Goal: Task Accomplishment & Management: Manage account settings

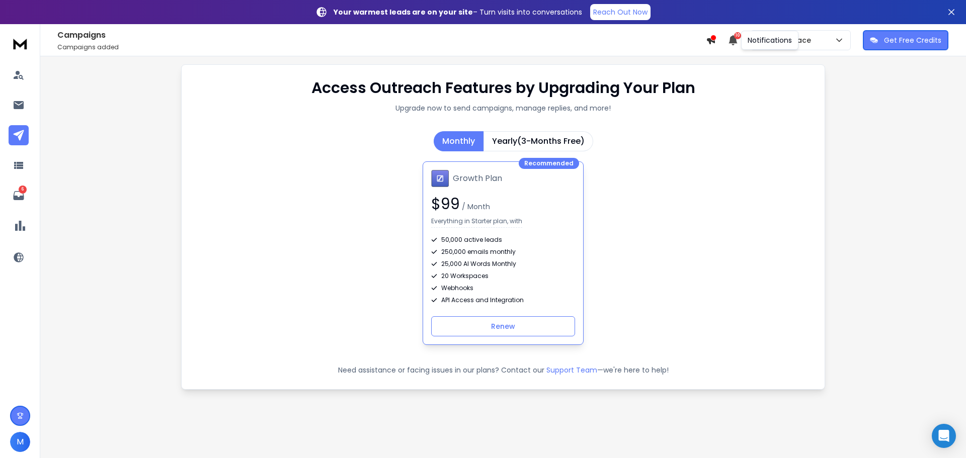
click at [736, 39] on icon at bounding box center [733, 40] width 9 height 10
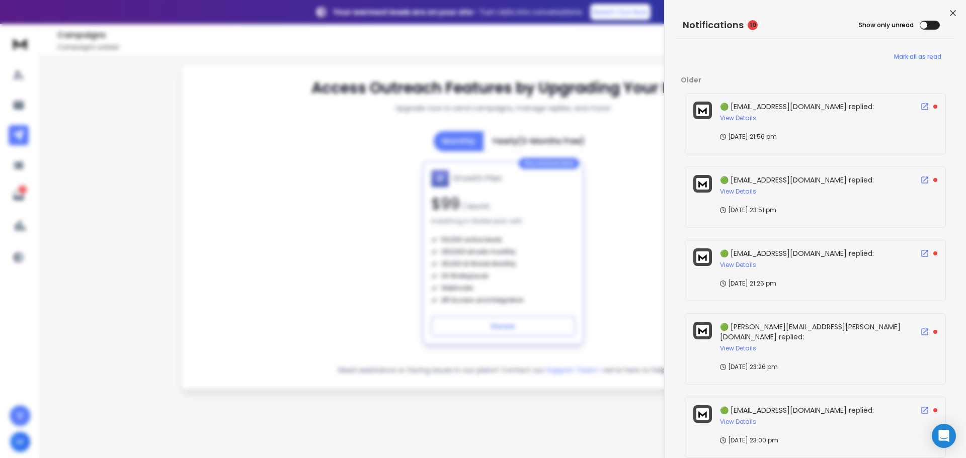
click at [951, 11] on icon "button" at bounding box center [953, 13] width 5 height 5
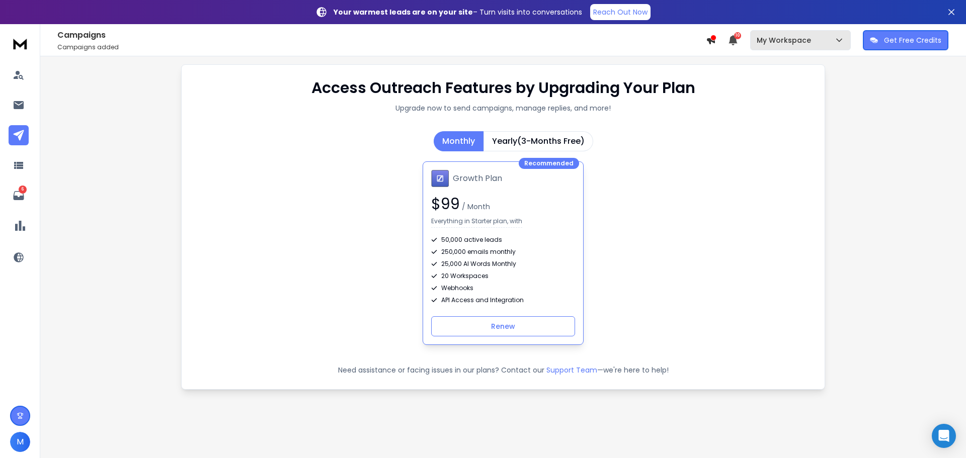
click at [800, 44] on p "My Workspace" at bounding box center [786, 40] width 58 height 10
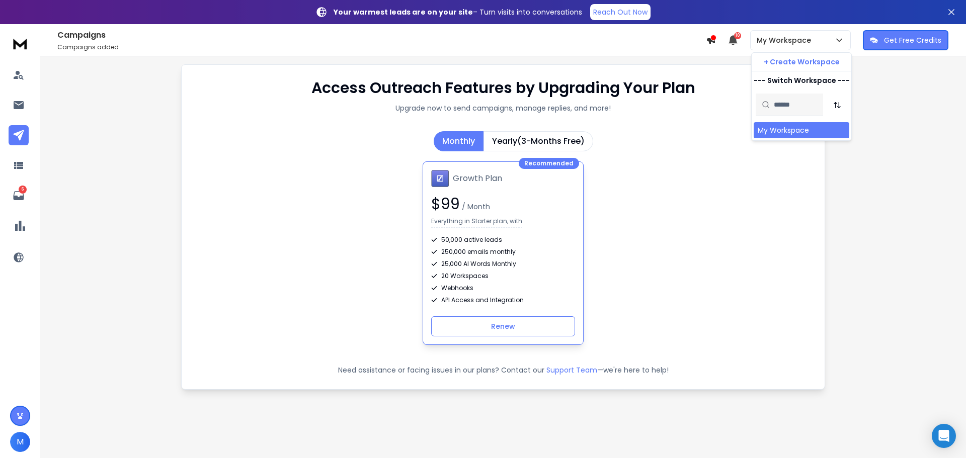
click at [881, 90] on div "Access Outreach Features by Upgrading Your Plan Upgrade now to send campaigns, …" at bounding box center [483, 211] width 966 height 374
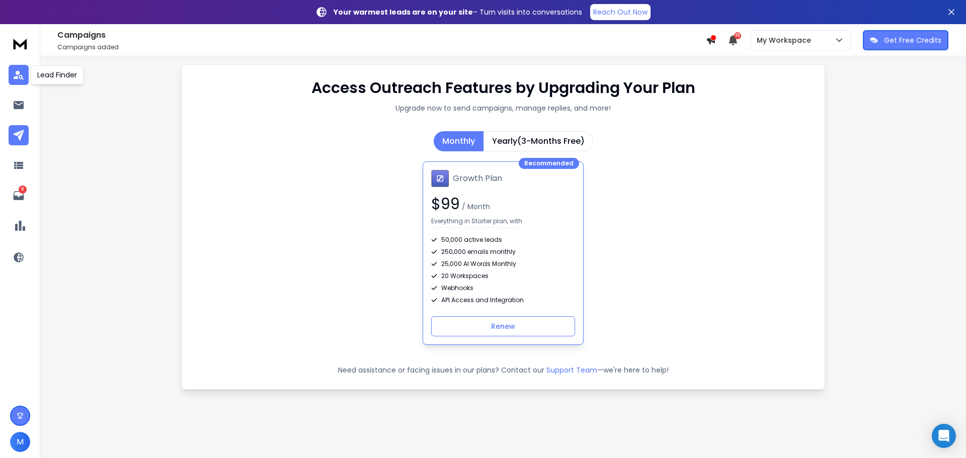
click at [25, 83] on link at bounding box center [19, 75] width 20 height 20
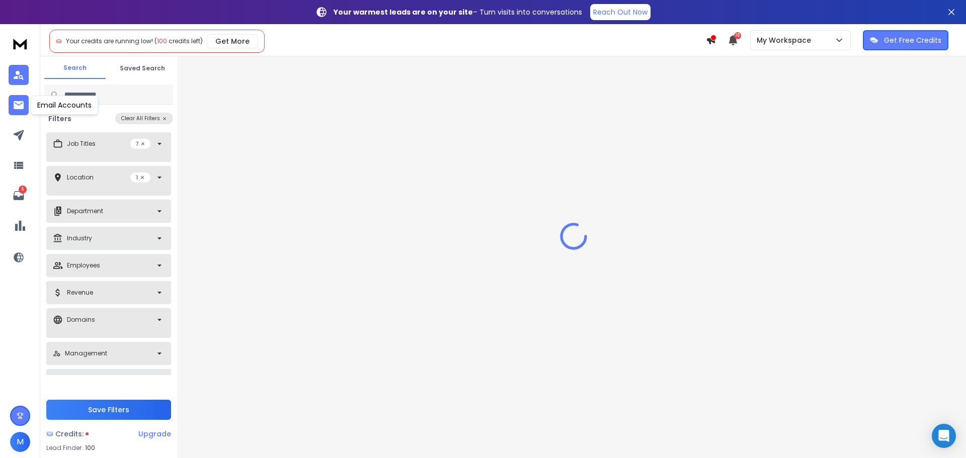
click at [20, 112] on link at bounding box center [19, 105] width 20 height 20
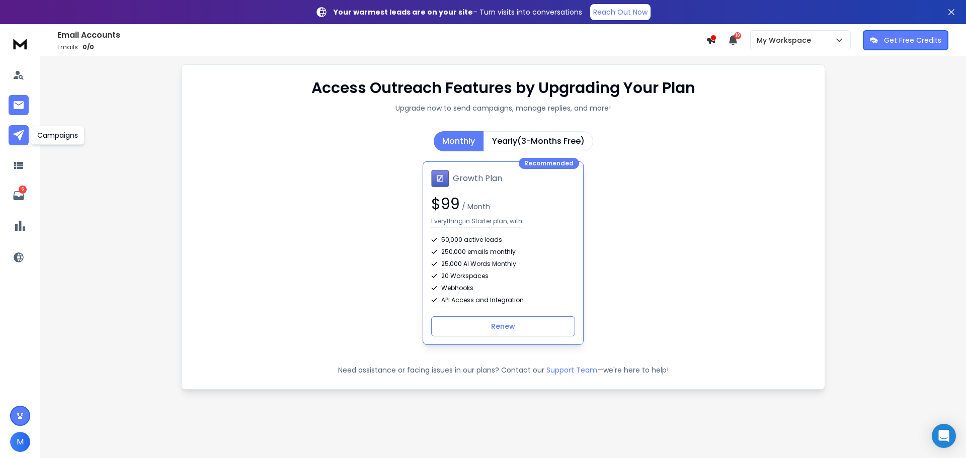
click at [18, 132] on icon at bounding box center [19, 135] width 12 height 12
click at [18, 168] on icon at bounding box center [18, 165] width 9 height 7
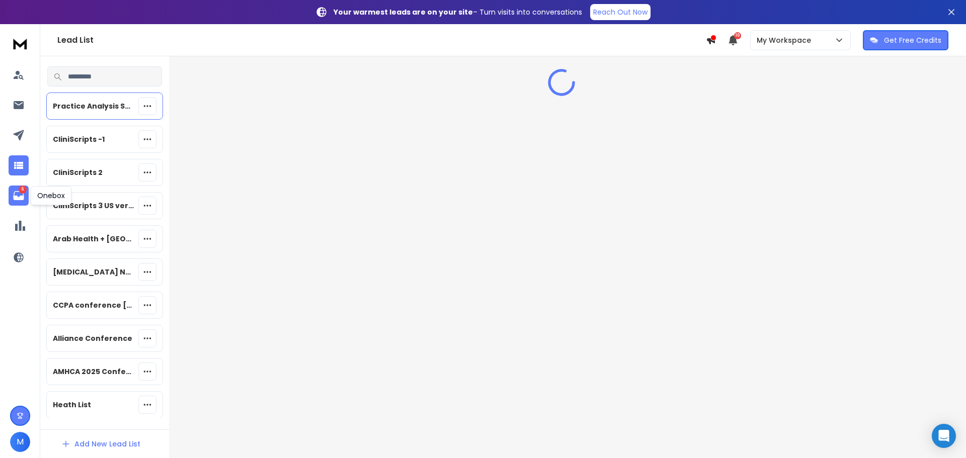
click at [21, 195] on icon at bounding box center [19, 196] width 12 height 12
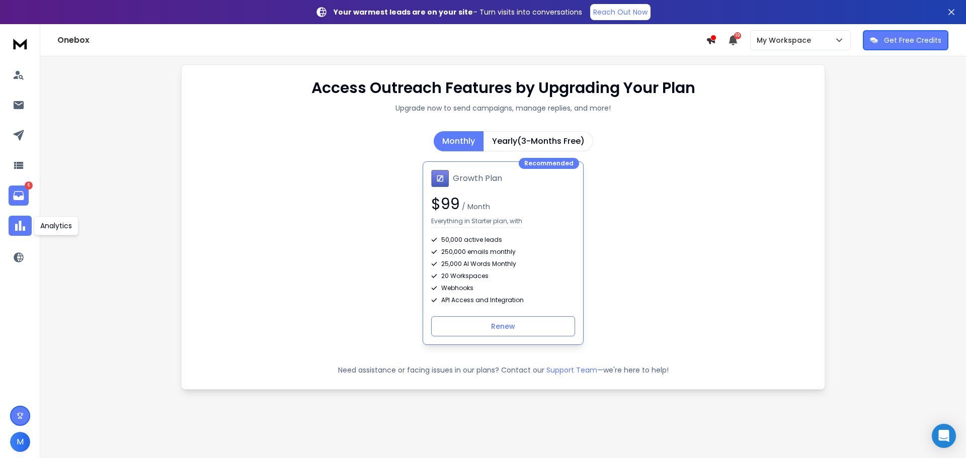
click at [17, 218] on icon at bounding box center [20, 225] width 15 height 15
click at [19, 254] on icon at bounding box center [19, 258] width 12 height 12
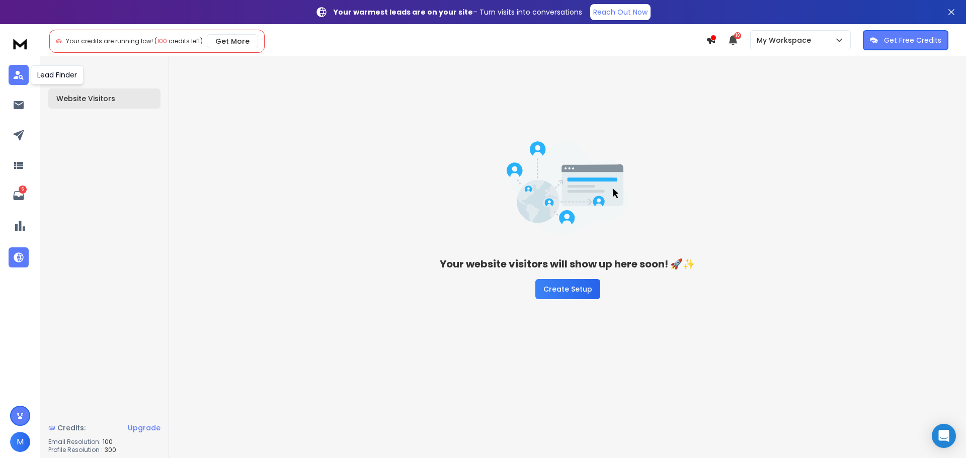
click at [19, 73] on circle at bounding box center [18, 73] width 4 height 4
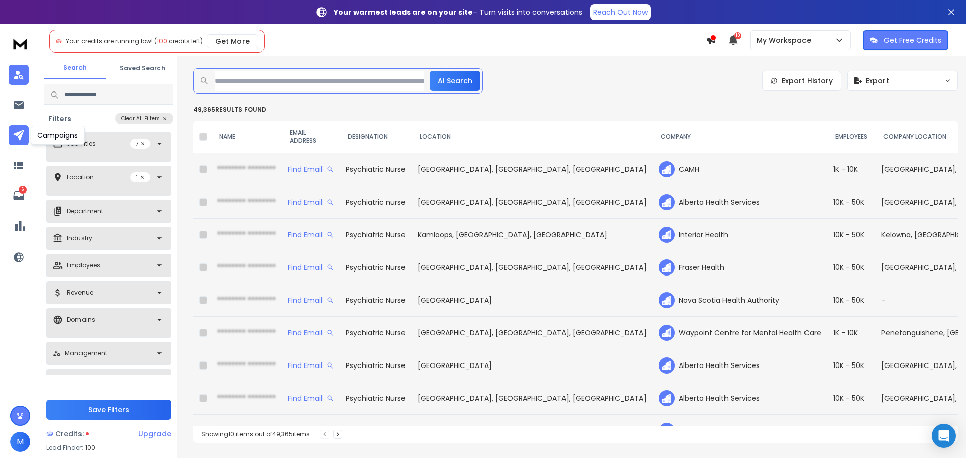
click at [17, 134] on icon at bounding box center [18, 135] width 11 height 11
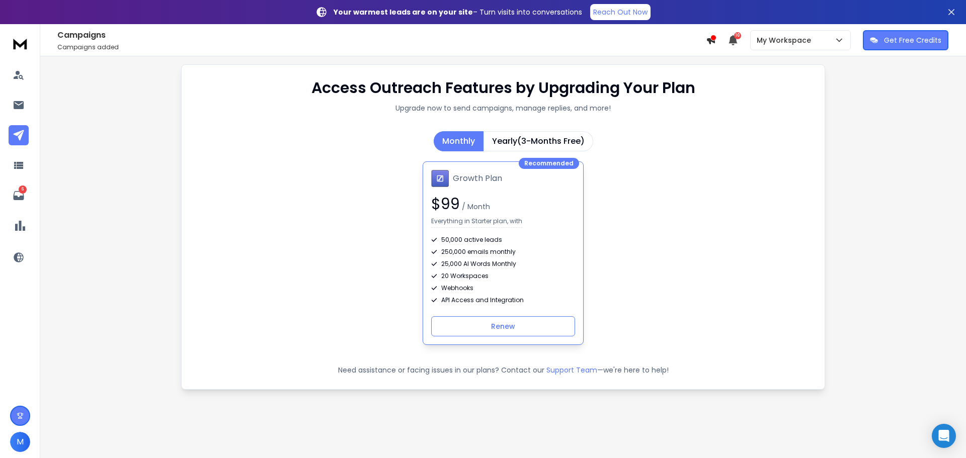
click at [581, 369] on button "Support Team" at bounding box center [572, 370] width 51 height 10
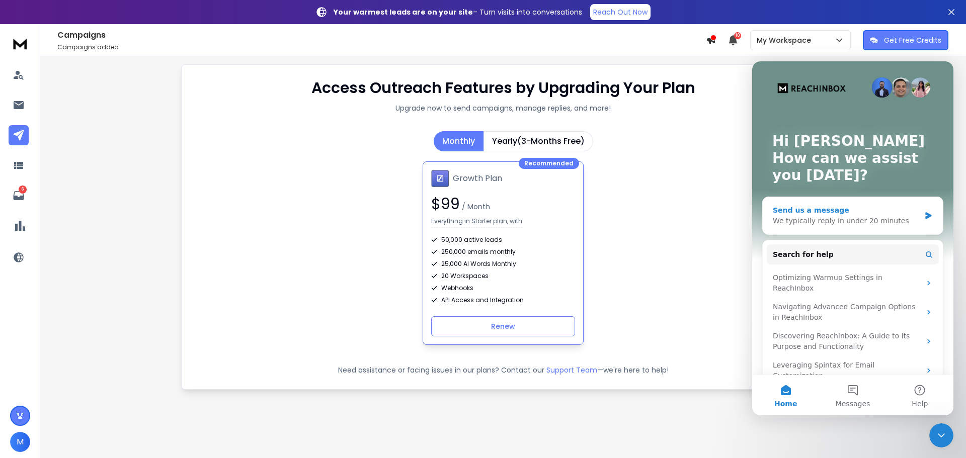
click at [815, 209] on div "Send us a message" at bounding box center [846, 210] width 147 height 11
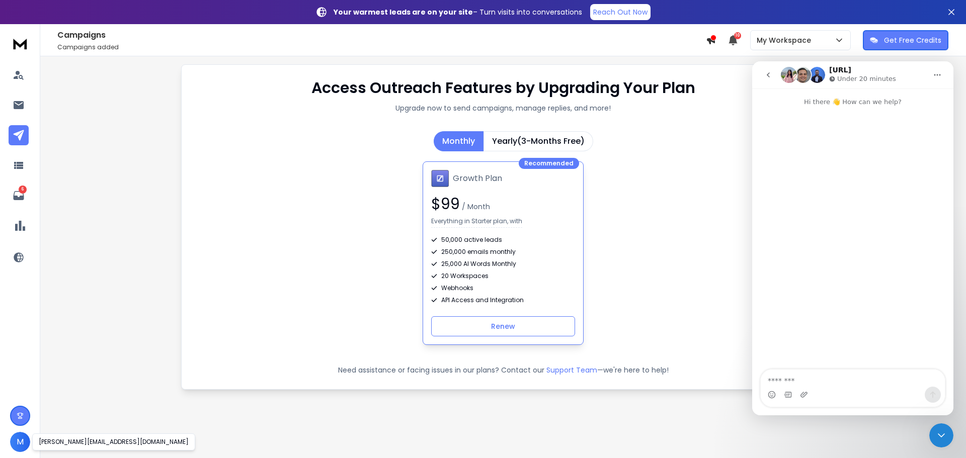
click at [23, 443] on span "M" at bounding box center [20, 442] width 20 height 20
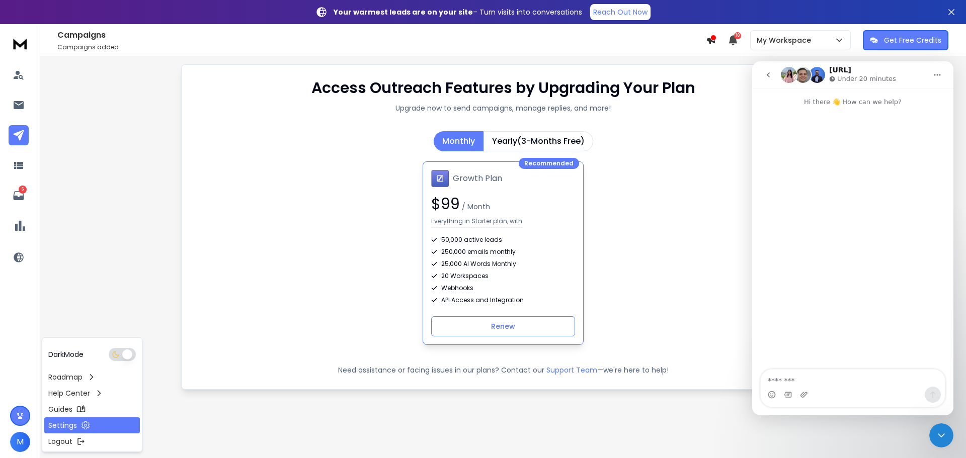
click at [103, 426] on div "Settings" at bounding box center [92, 426] width 96 height 16
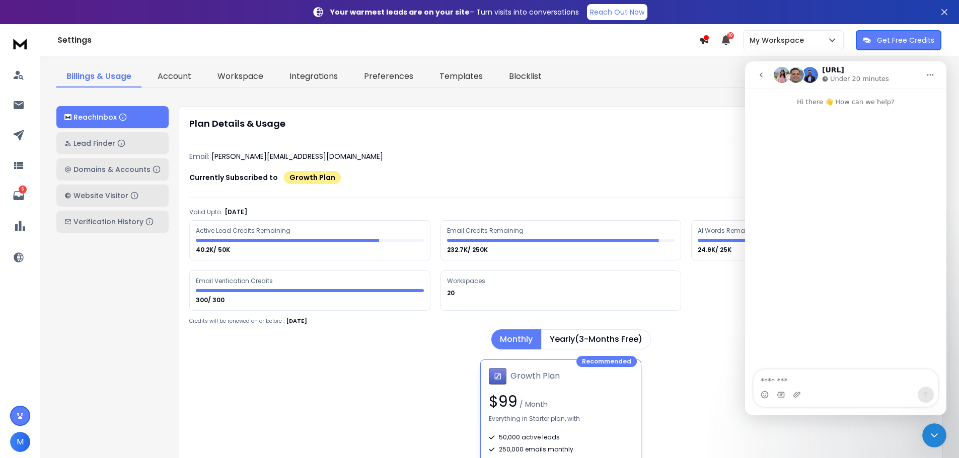
click at [187, 72] on link "Account" at bounding box center [174, 76] width 54 height 21
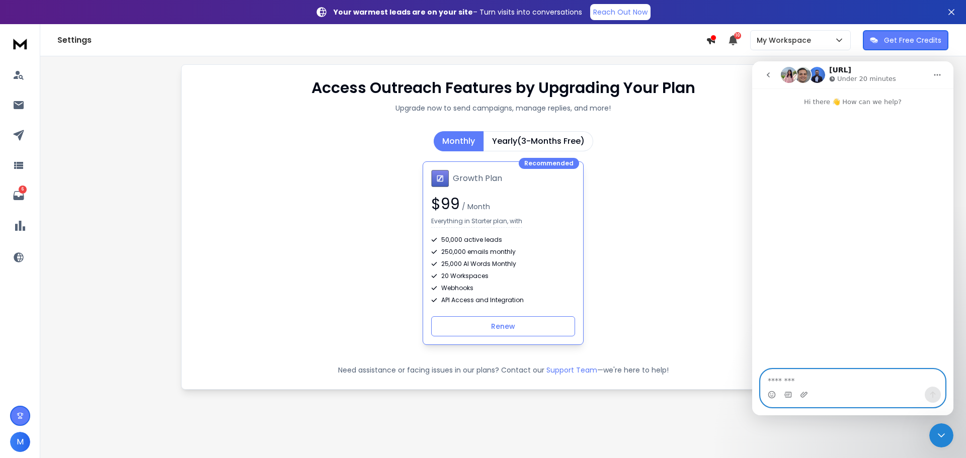
click at [840, 382] on textarea "Message…" at bounding box center [853, 378] width 184 height 17
type textarea "**"
type textarea "***"
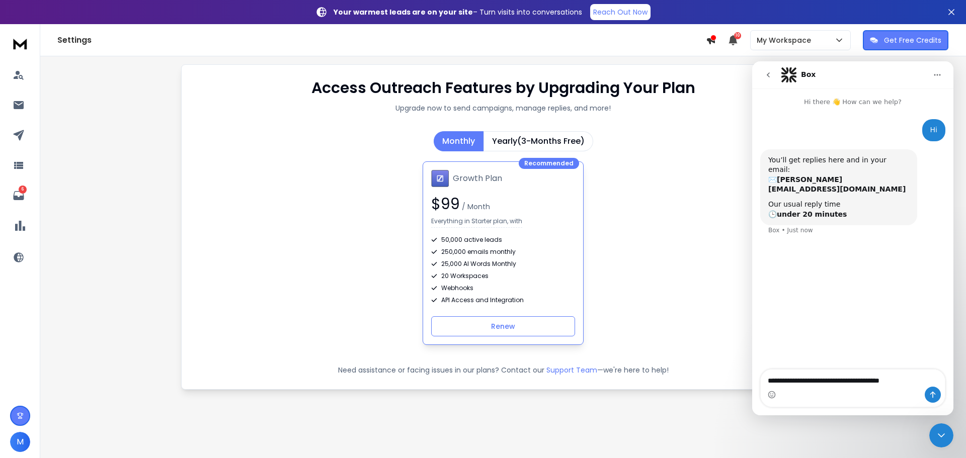
click at [881, 381] on textarea "**********" at bounding box center [853, 378] width 184 height 17
click at [911, 379] on textarea "**********" at bounding box center [853, 378] width 184 height 17
type textarea "**********"
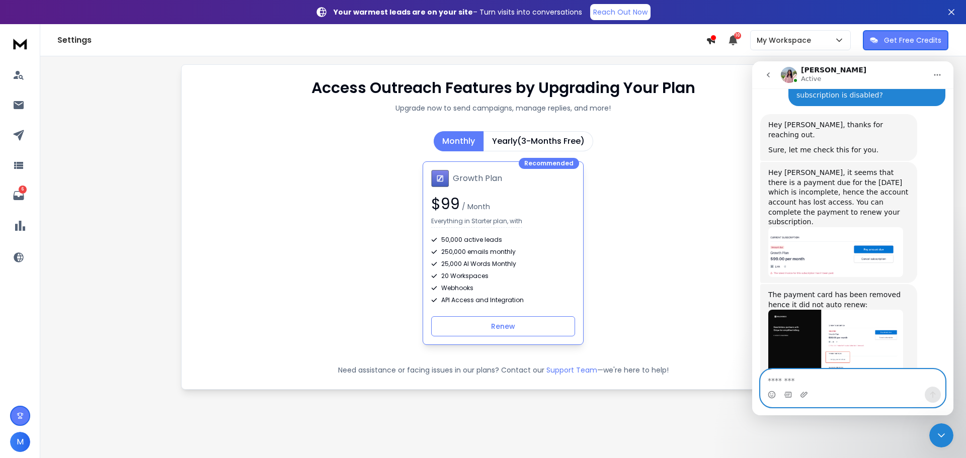
scroll to position [171, 0]
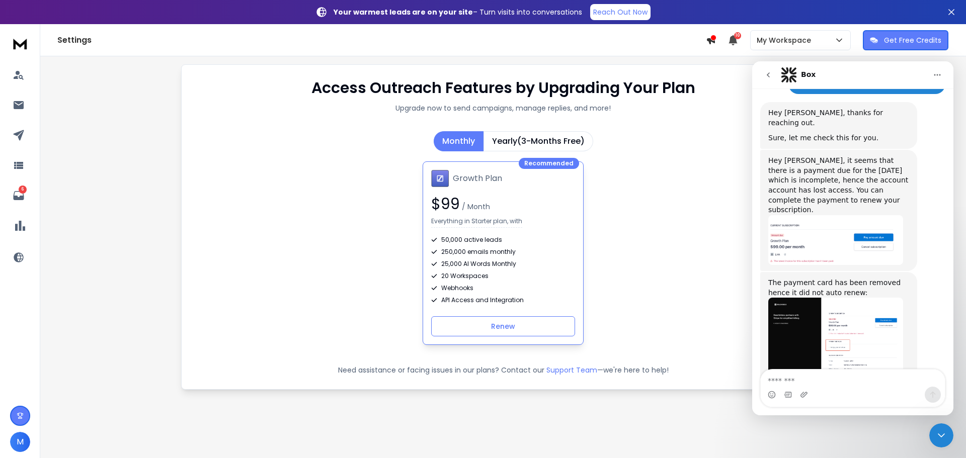
click at [856, 298] on img "Lakshita says…" at bounding box center [835, 340] width 135 height 84
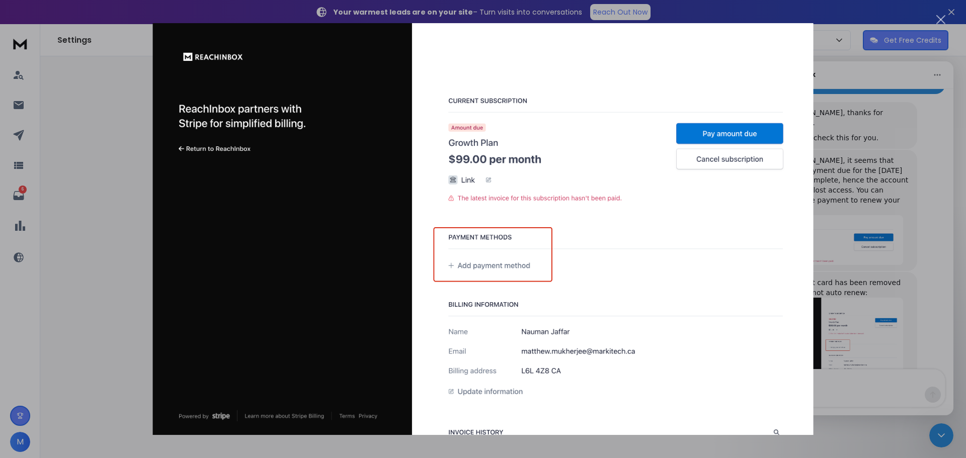
click at [853, 125] on div "Intercom messenger" at bounding box center [483, 229] width 966 height 458
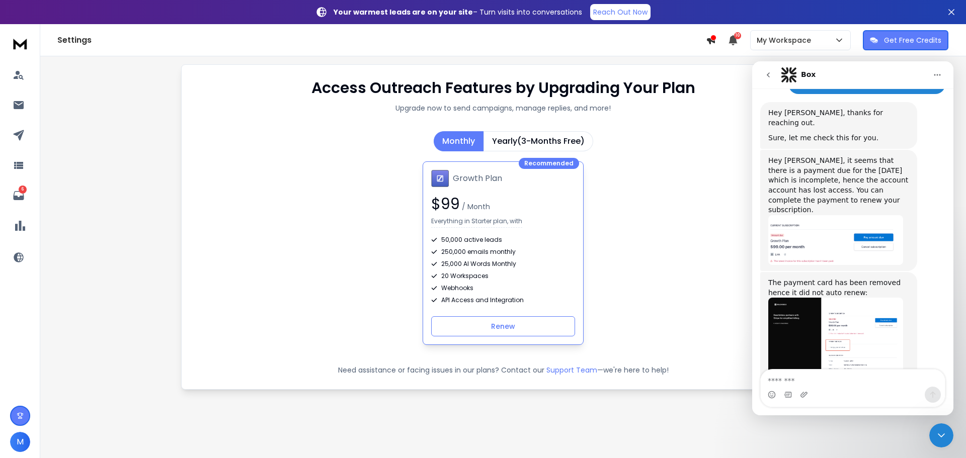
click at [848, 215] on img "Lakshita says…" at bounding box center [835, 240] width 135 height 50
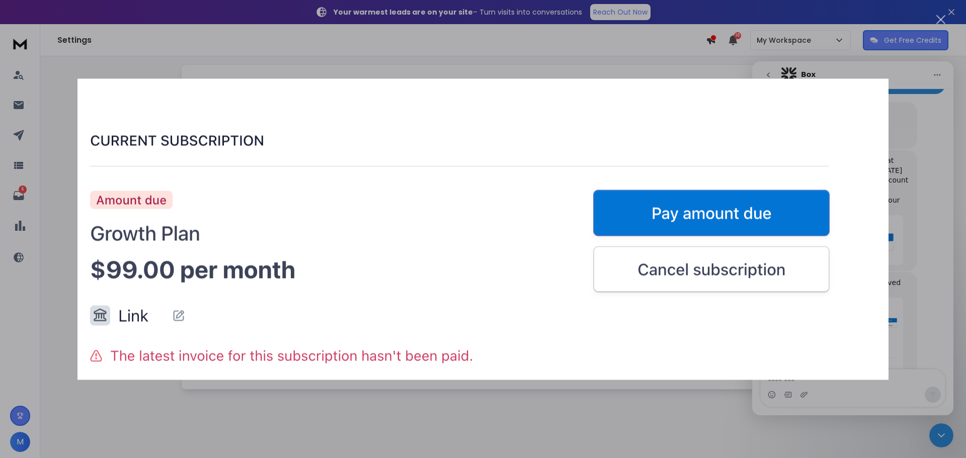
click at [522, 59] on div "Intercom messenger" at bounding box center [483, 229] width 966 height 458
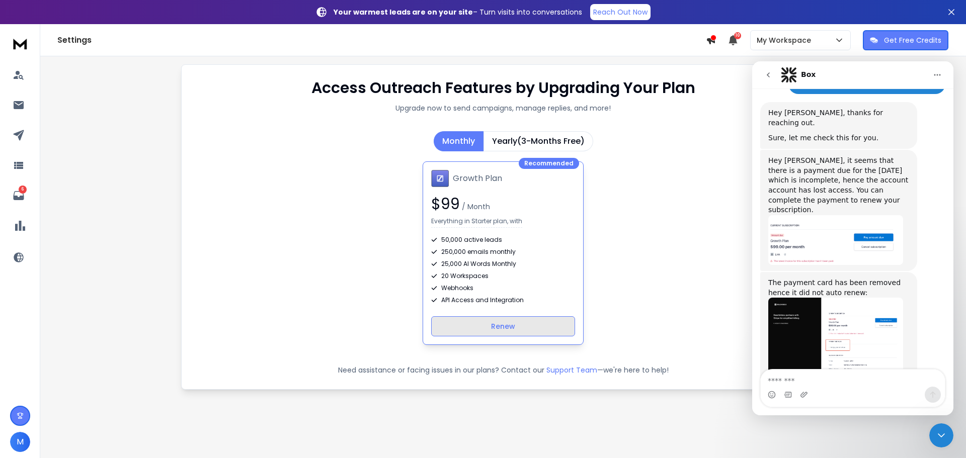
click at [519, 325] on button "Renew" at bounding box center [503, 327] width 144 height 20
click at [501, 329] on button "Renew" at bounding box center [503, 327] width 144 height 20
click at [12, 42] on img at bounding box center [20, 43] width 20 height 19
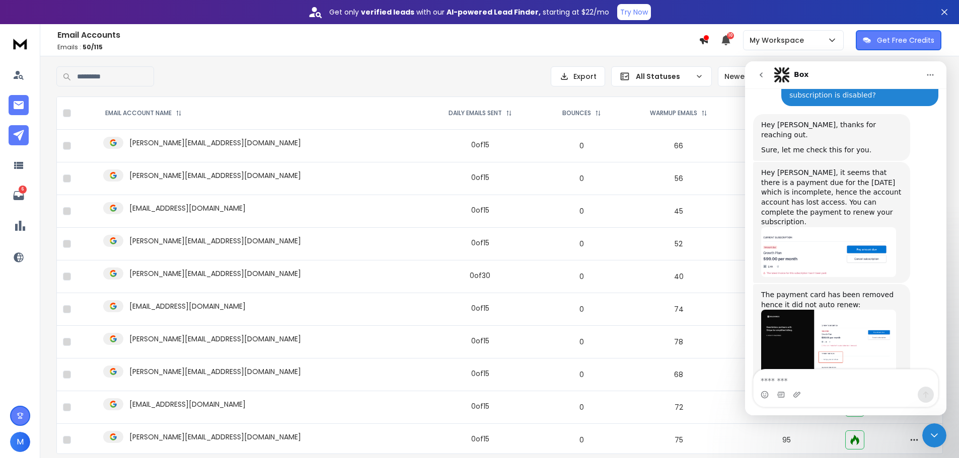
scroll to position [171, 0]
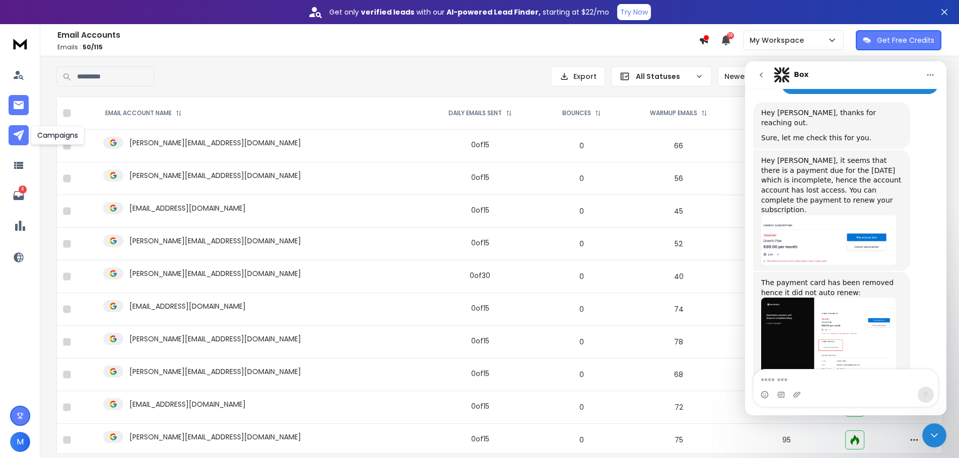
click at [15, 130] on icon at bounding box center [19, 135] width 12 height 12
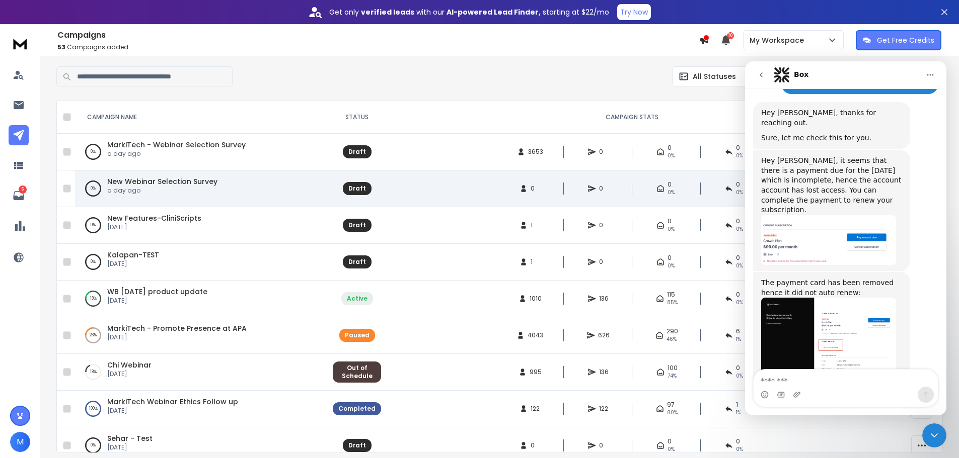
click at [145, 187] on p "a day ago" at bounding box center [162, 191] width 110 height 8
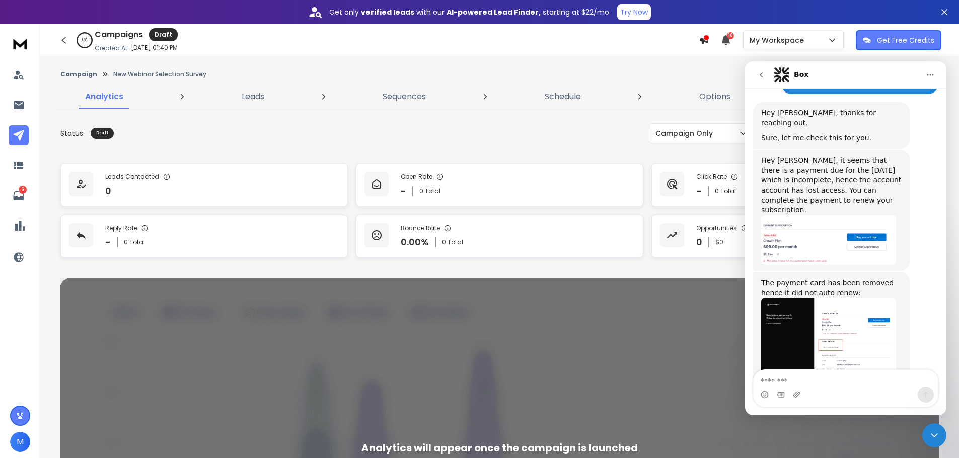
click at [157, 76] on p "New Webinar Selection Survey" at bounding box center [159, 74] width 93 height 8
click at [167, 75] on p "New Webinar Selection Survey" at bounding box center [159, 74] width 93 height 8
click at [148, 74] on p "New Webinar Selection Survey" at bounding box center [159, 74] width 93 height 8
click at [937, 436] on icon "Close Intercom Messenger" at bounding box center [934, 436] width 12 height 12
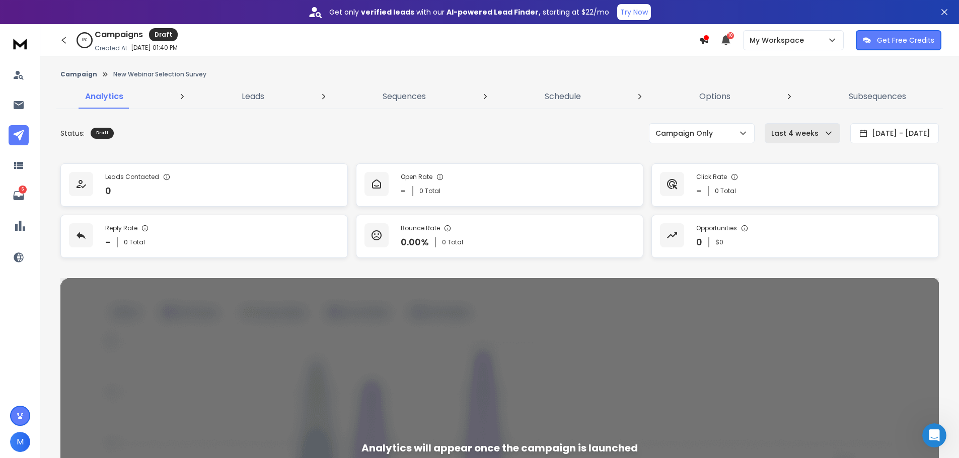
scroll to position [171, 0]
click at [140, 101] on div "Analytics Leads Sequences Schedule Options Subsequences" at bounding box center [495, 97] width 878 height 24
click at [116, 100] on p "Analytics" at bounding box center [104, 97] width 38 height 12
click at [16, 132] on icon at bounding box center [19, 135] width 12 height 12
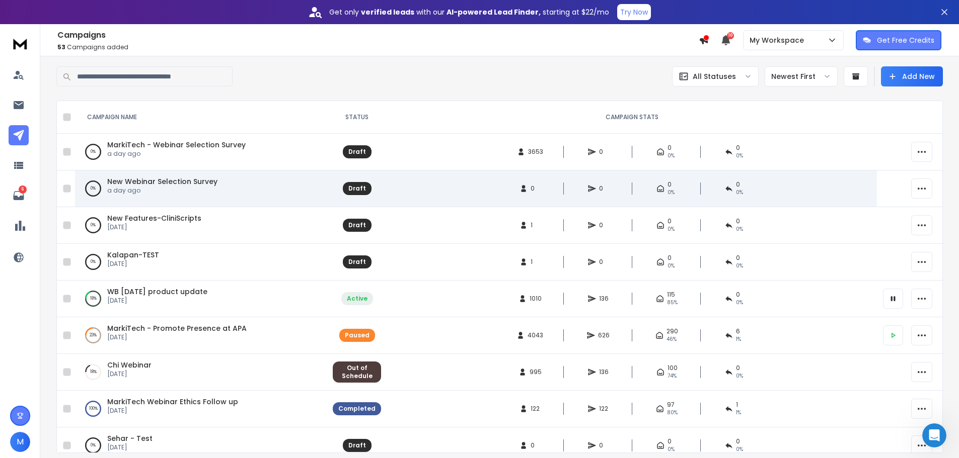
click at [916, 187] on icon "button" at bounding box center [921, 189] width 10 height 10
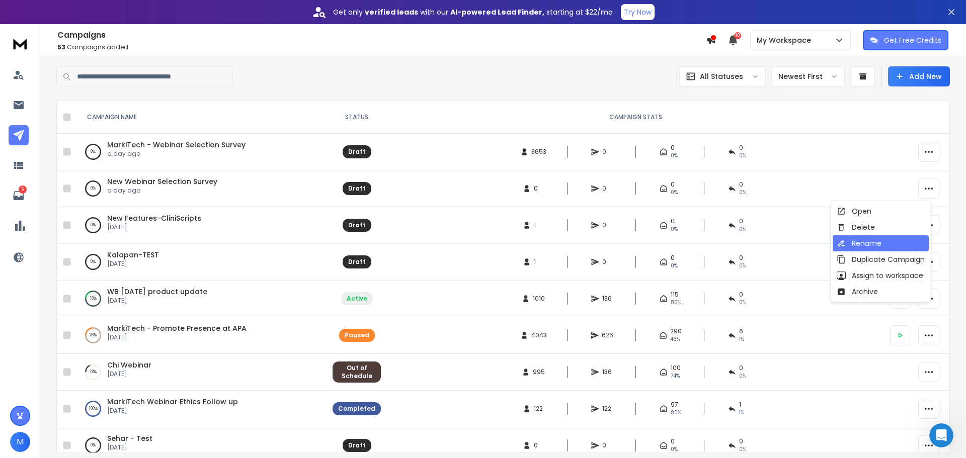
click at [881, 239] on div "Rename" at bounding box center [859, 244] width 45 height 10
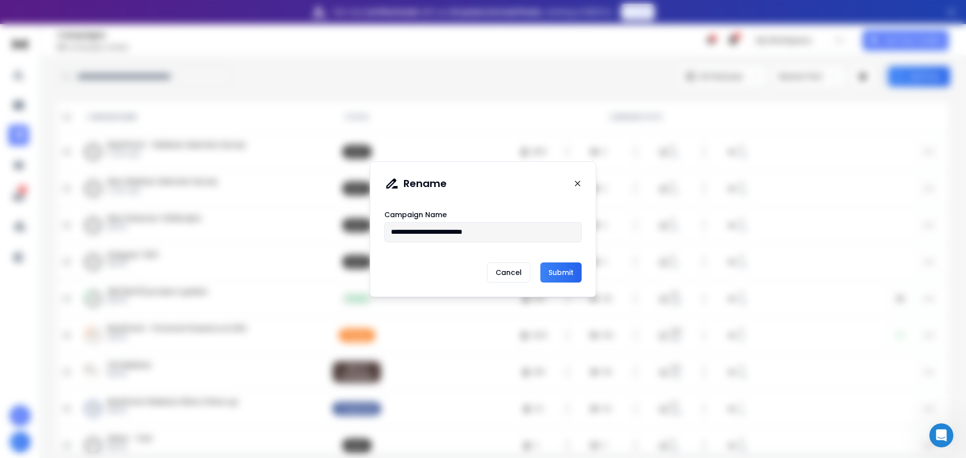
click at [392, 233] on input "**********" at bounding box center [482, 232] width 197 height 20
type input "**********"
click at [566, 267] on button "Submit" at bounding box center [560, 273] width 41 height 20
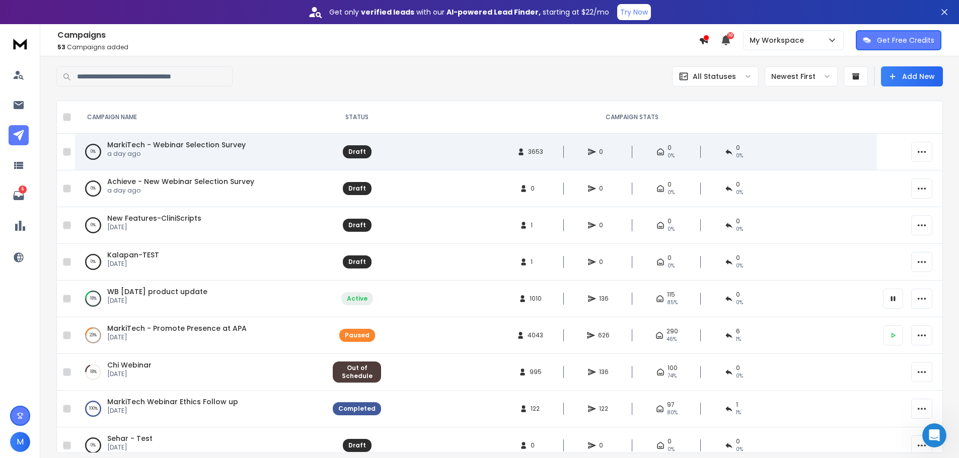
click at [176, 150] on p "a day ago" at bounding box center [176, 154] width 138 height 8
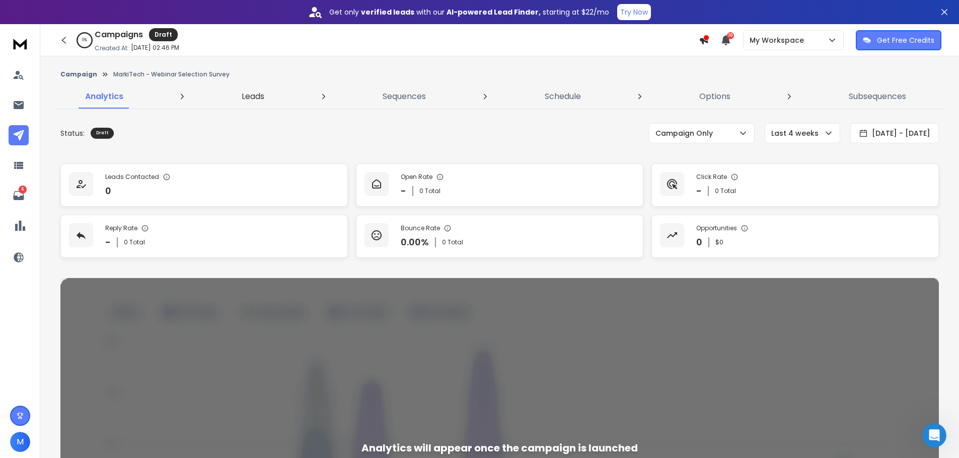
click at [258, 95] on p "Leads" at bounding box center [253, 97] width 23 height 12
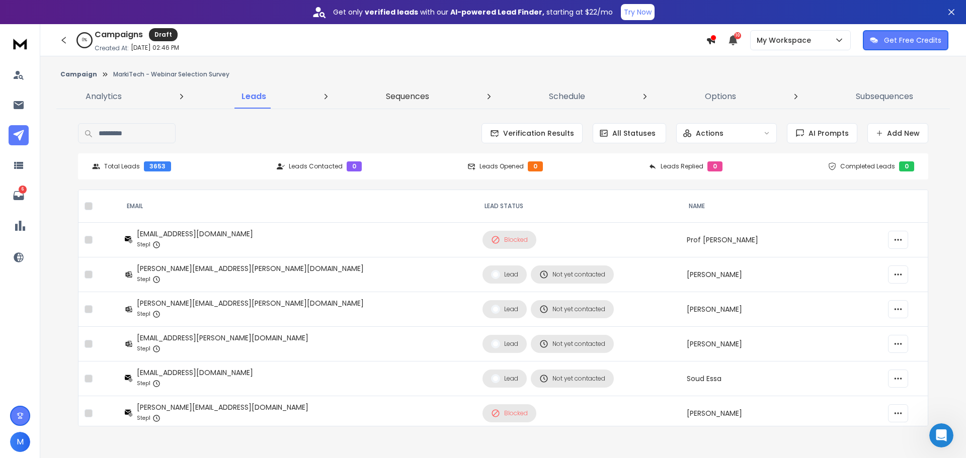
click at [406, 93] on p "Sequences" at bounding box center [407, 97] width 43 height 12
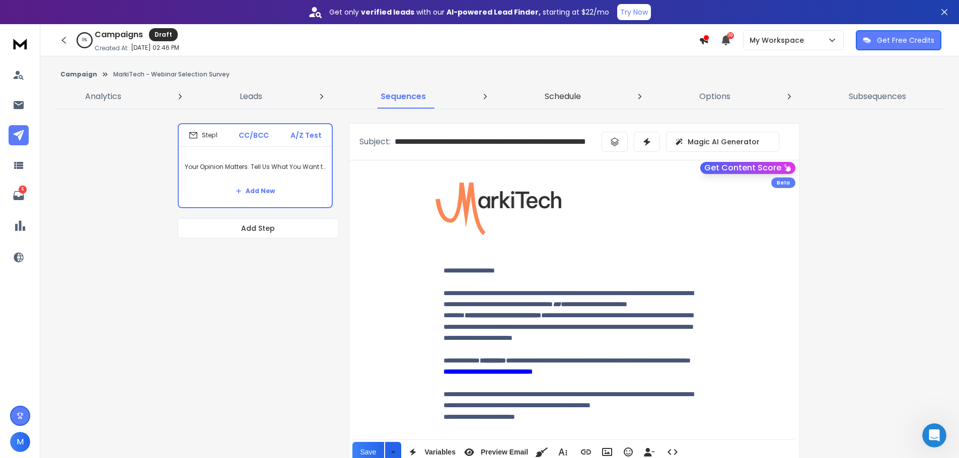
click at [565, 95] on p "Schedule" at bounding box center [562, 97] width 36 height 12
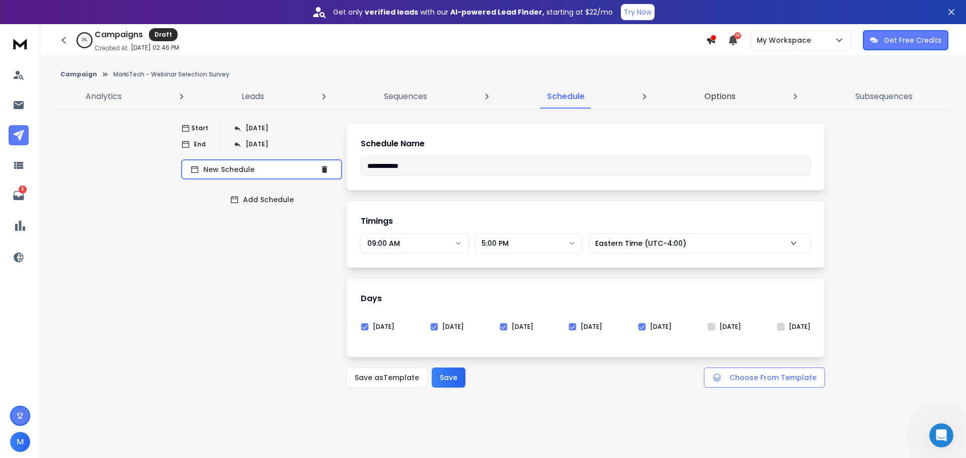
click at [710, 92] on p "Options" at bounding box center [720, 97] width 31 height 12
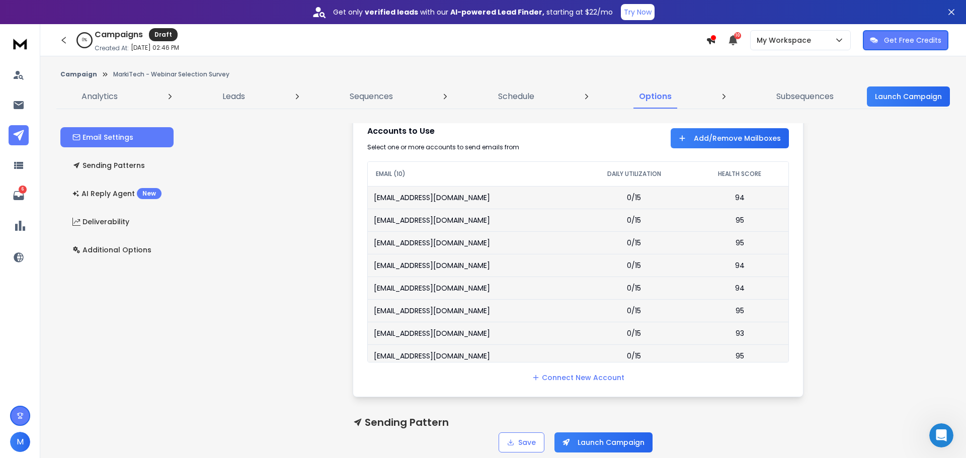
scroll to position [50, 0]
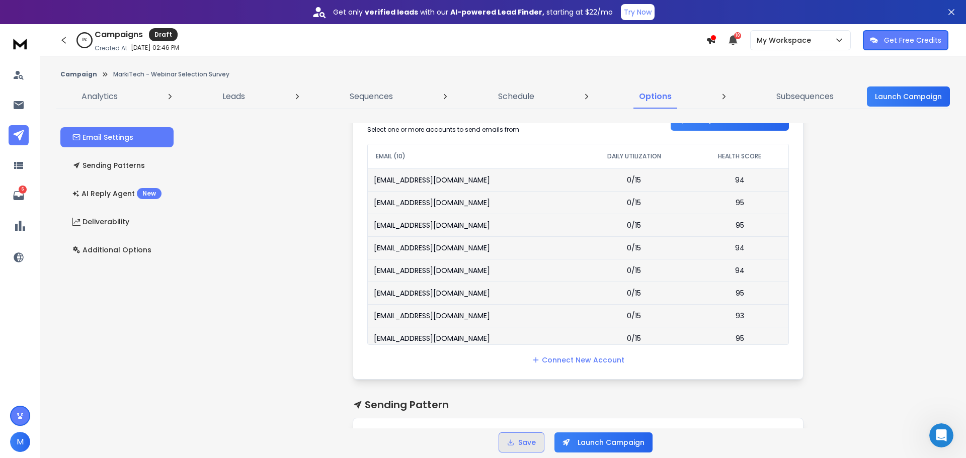
click at [535, 441] on button "Save" at bounding box center [522, 443] width 46 height 20
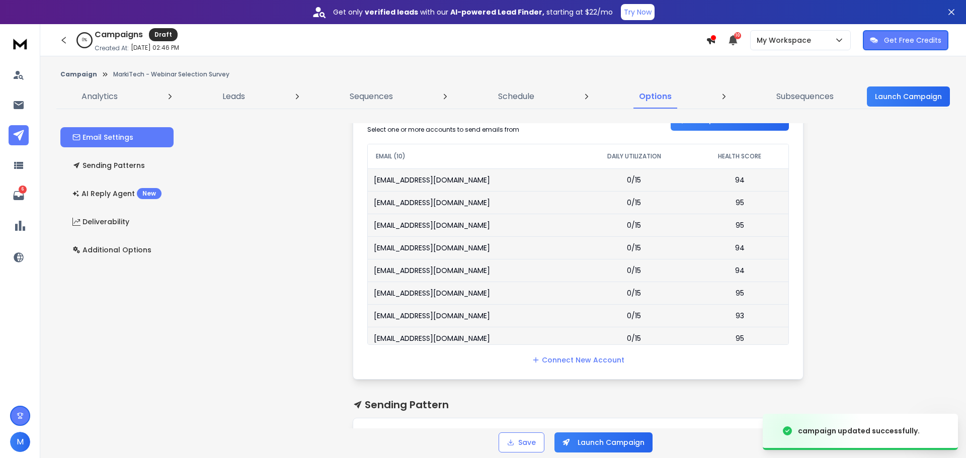
click at [599, 443] on button "Launch Campaign" at bounding box center [604, 443] width 98 height 20
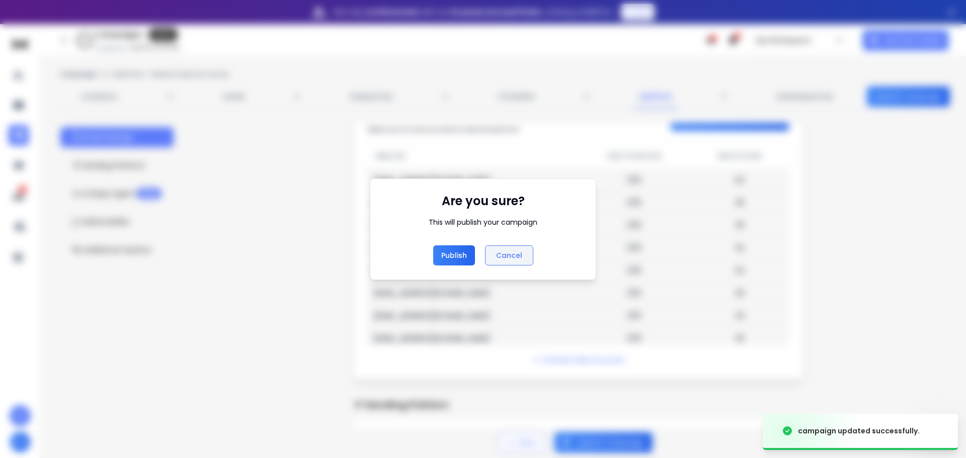
click at [458, 260] on button "Publish" at bounding box center [454, 256] width 42 height 20
